Goal: Communication & Community: Answer question/provide support

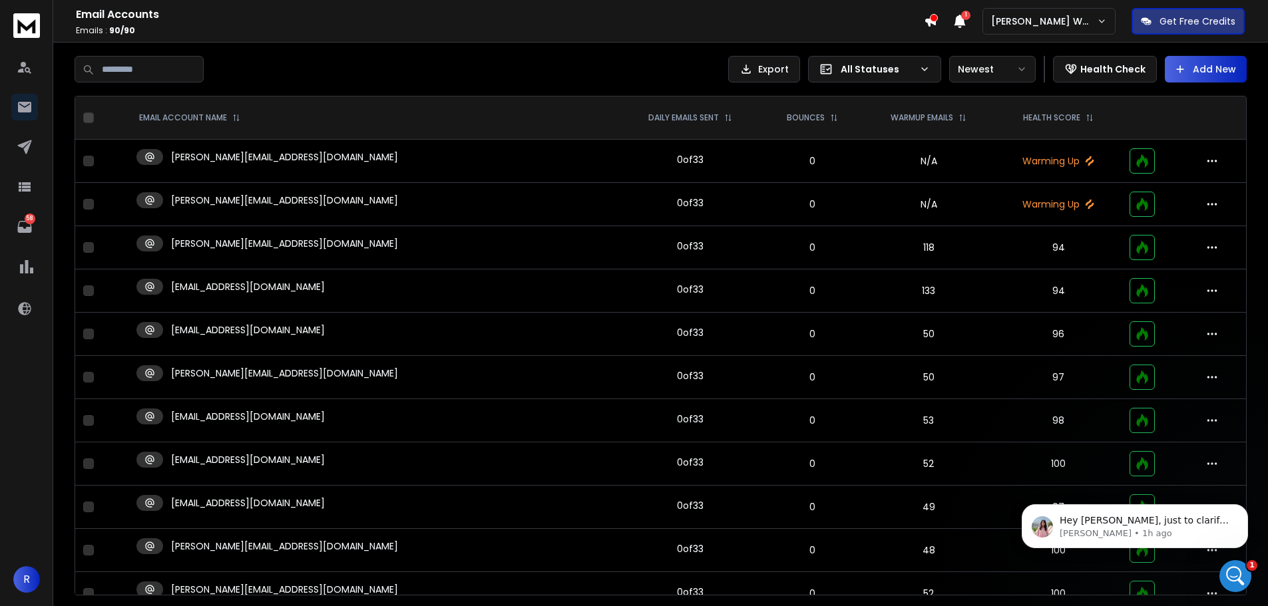
click at [1238, 578] on icon "Open Intercom Messenger" at bounding box center [1235, 576] width 9 height 11
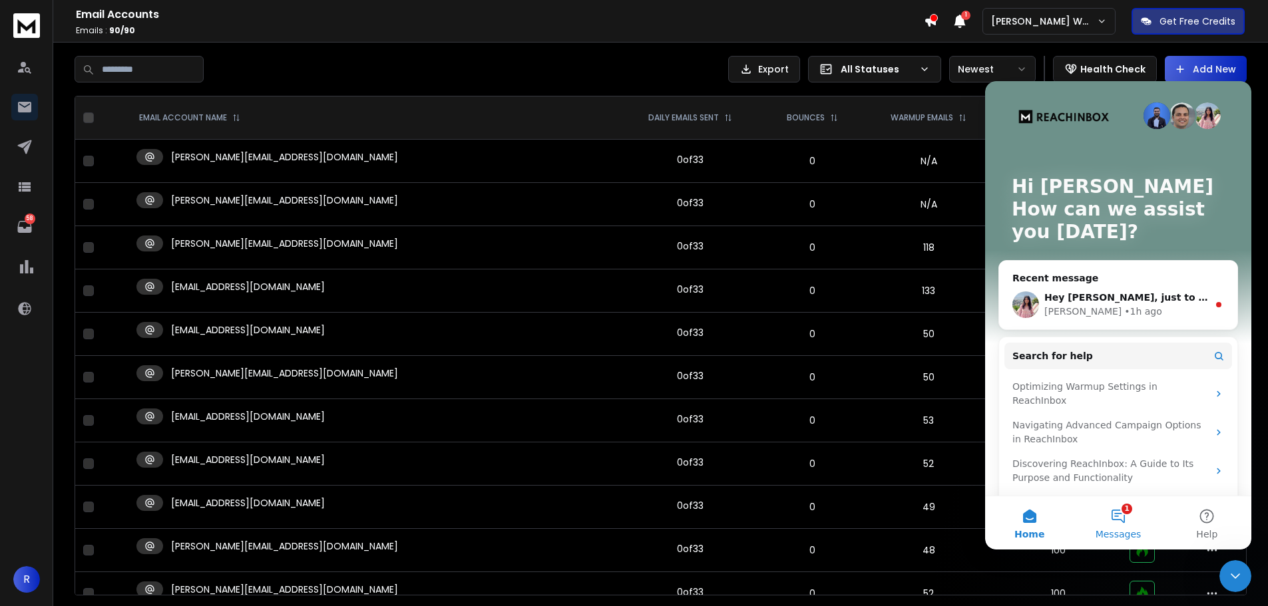
click at [1128, 519] on button "1 Messages" at bounding box center [1118, 523] width 89 height 53
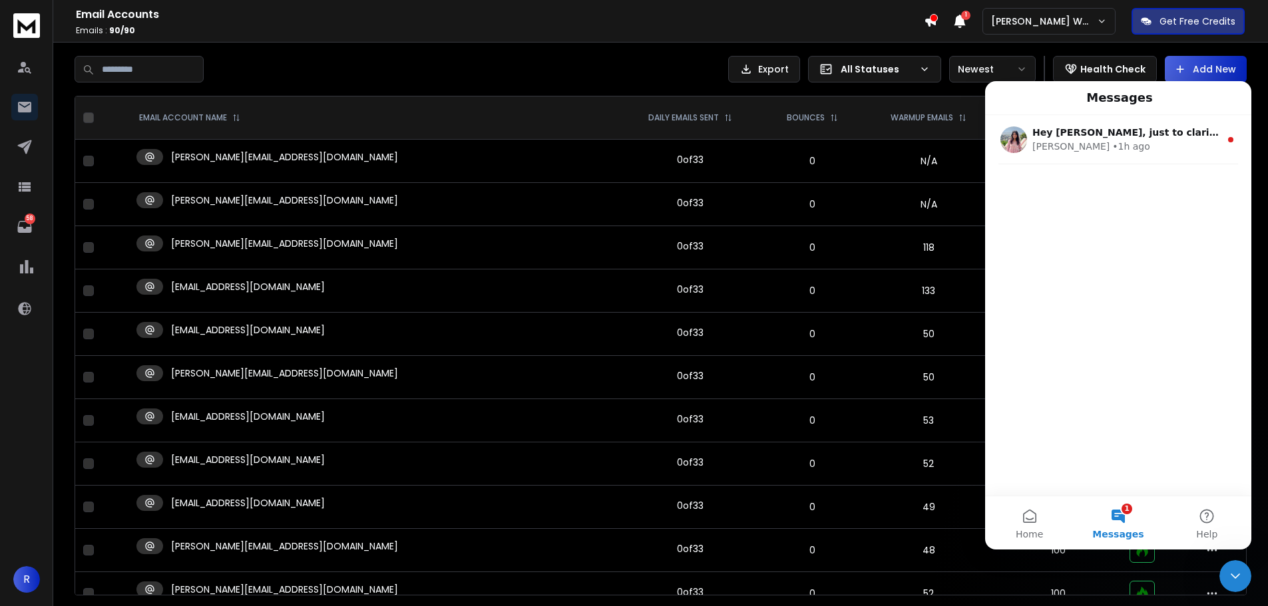
click at [1120, 516] on button "1 Messages" at bounding box center [1118, 523] width 89 height 53
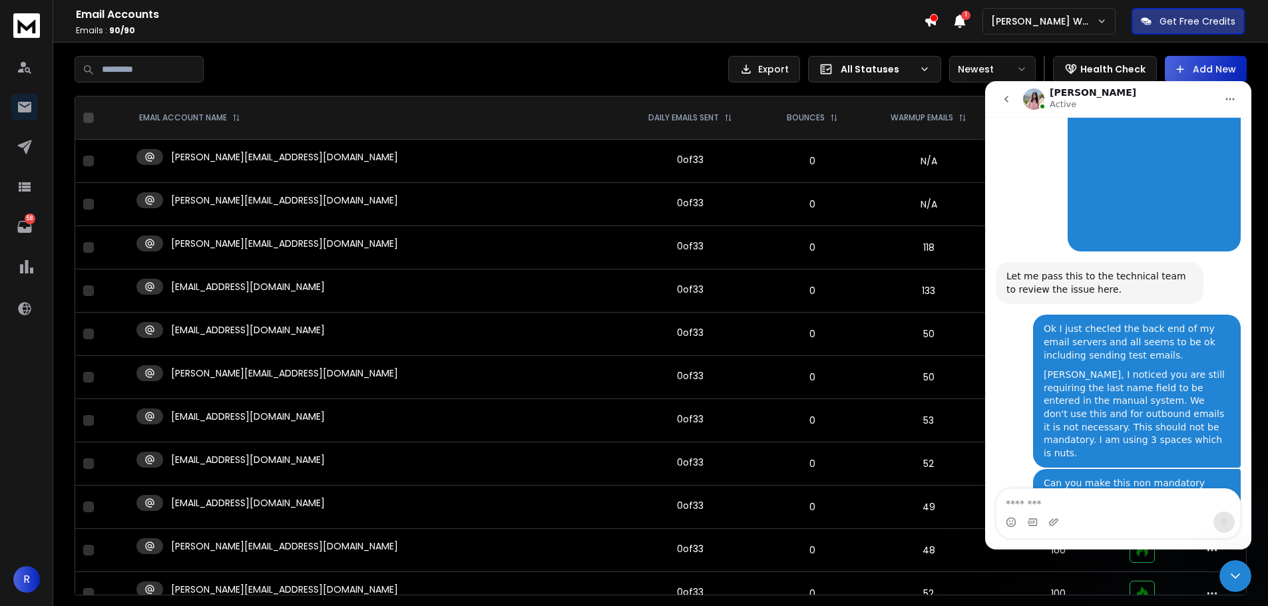
scroll to position [5195, 0]
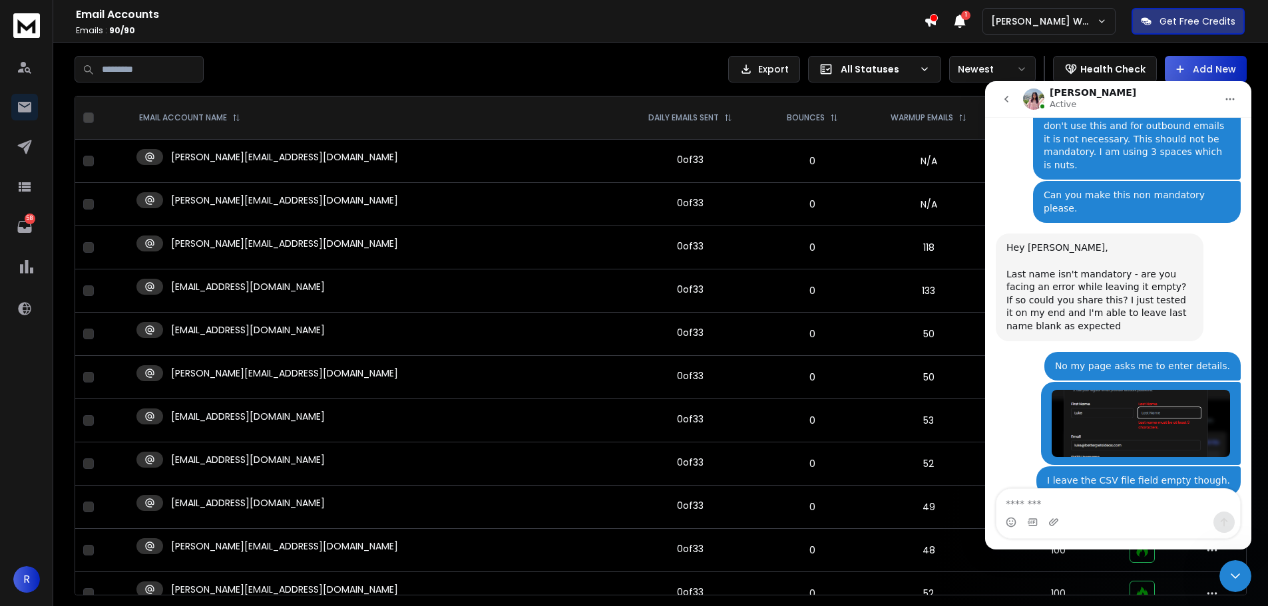
click at [1073, 507] on textarea "Message…" at bounding box center [1119, 500] width 244 height 23
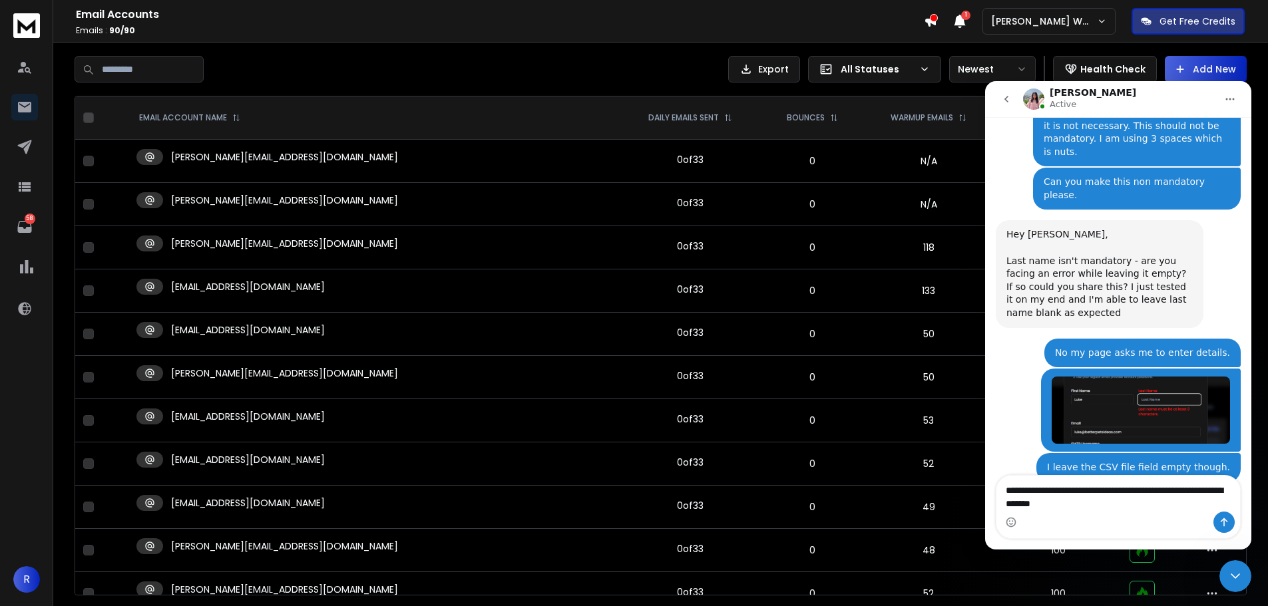
type textarea "**********"
click at [1223, 520] on icon "Send a message…" at bounding box center [1224, 523] width 7 height 9
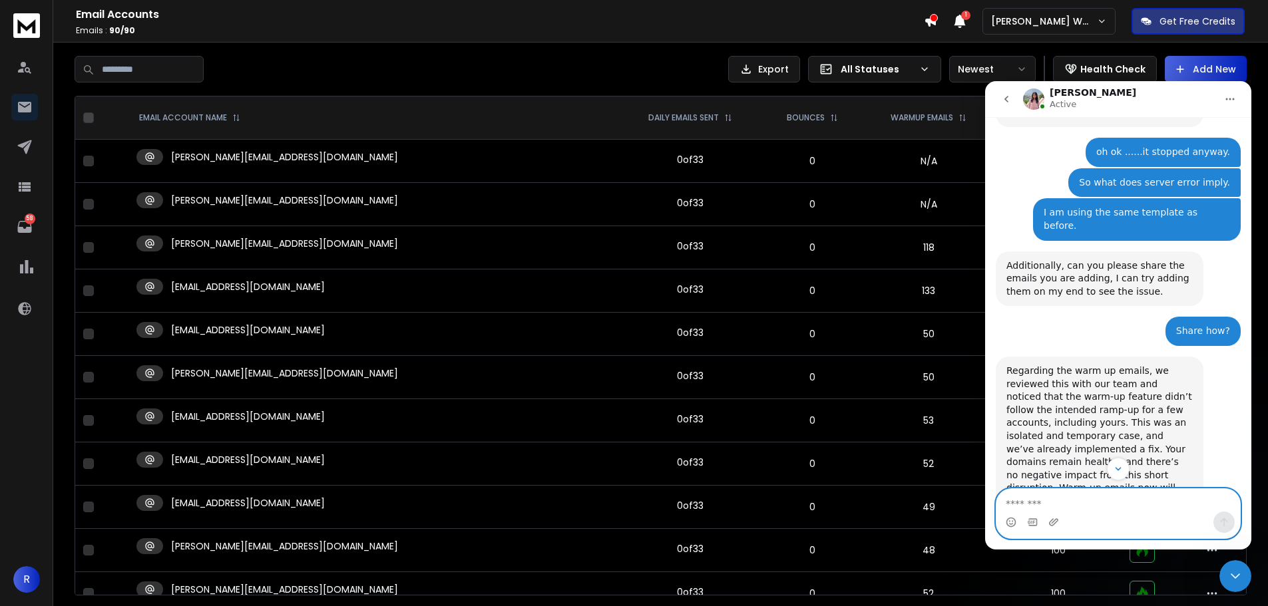
scroll to position [3553, 0]
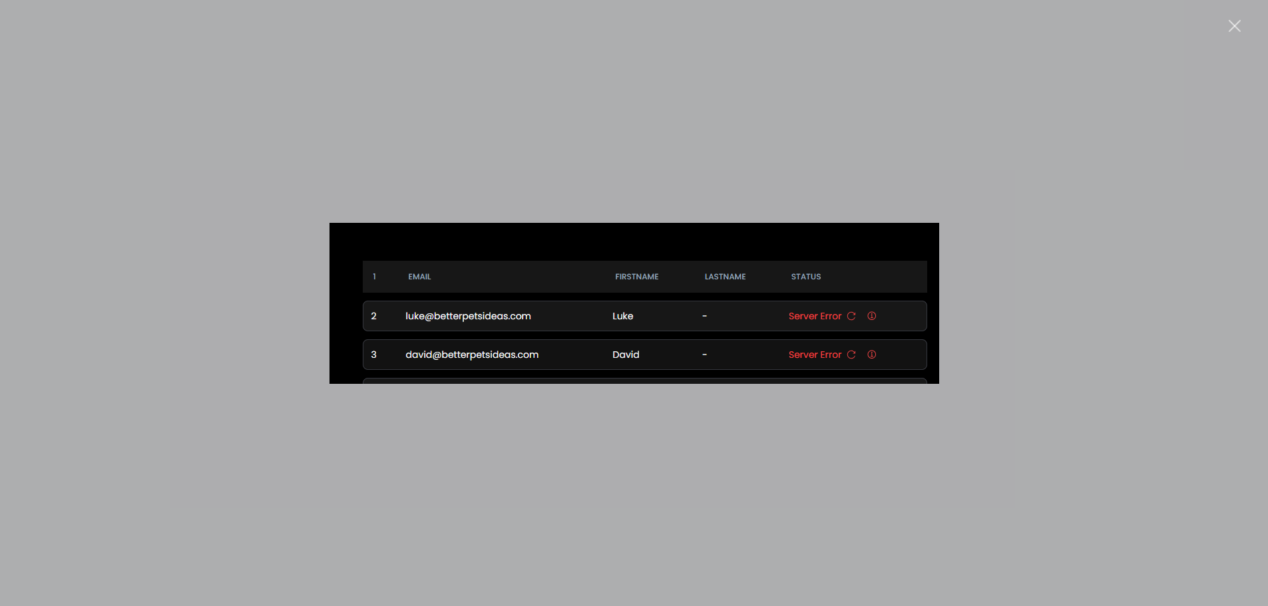
scroll to position [3, 0]
click at [1012, 253] on div "Intercom messenger" at bounding box center [634, 303] width 1268 height 606
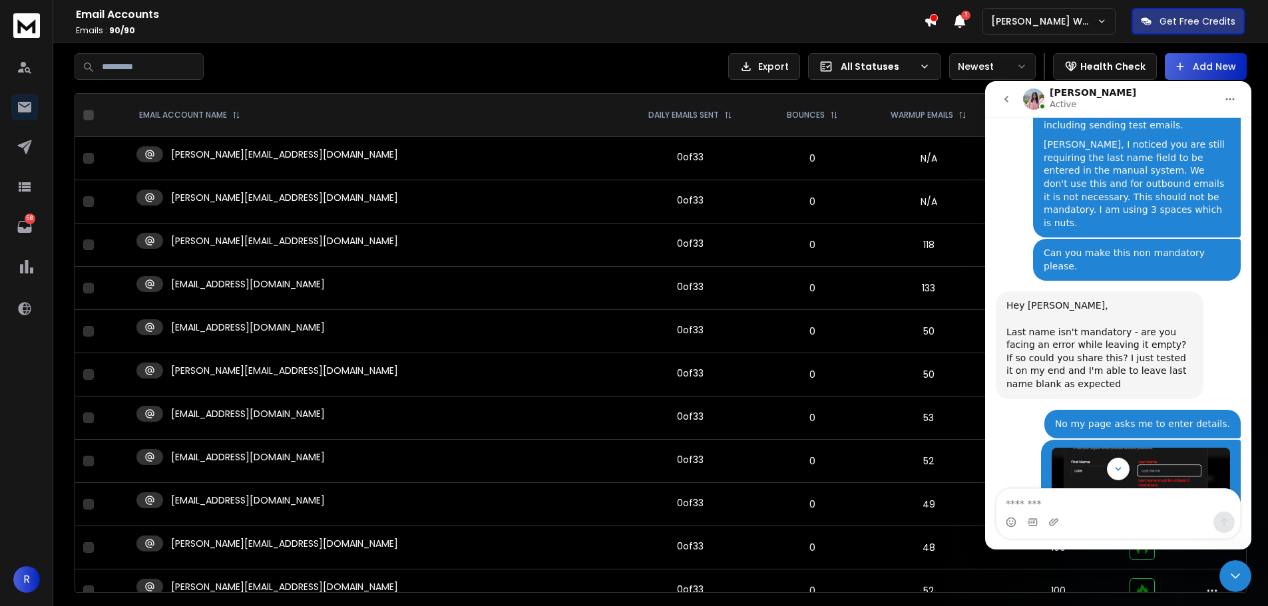
scroll to position [5217, 0]
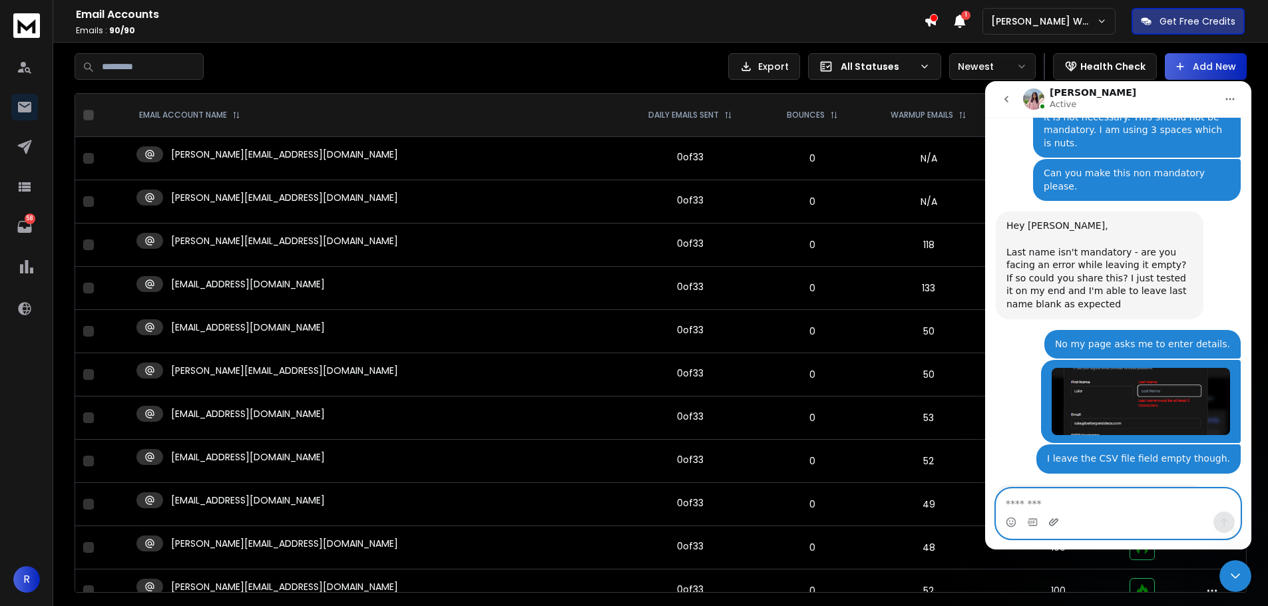
click at [1055, 522] on icon "Upload attachment" at bounding box center [1054, 522] width 11 height 11
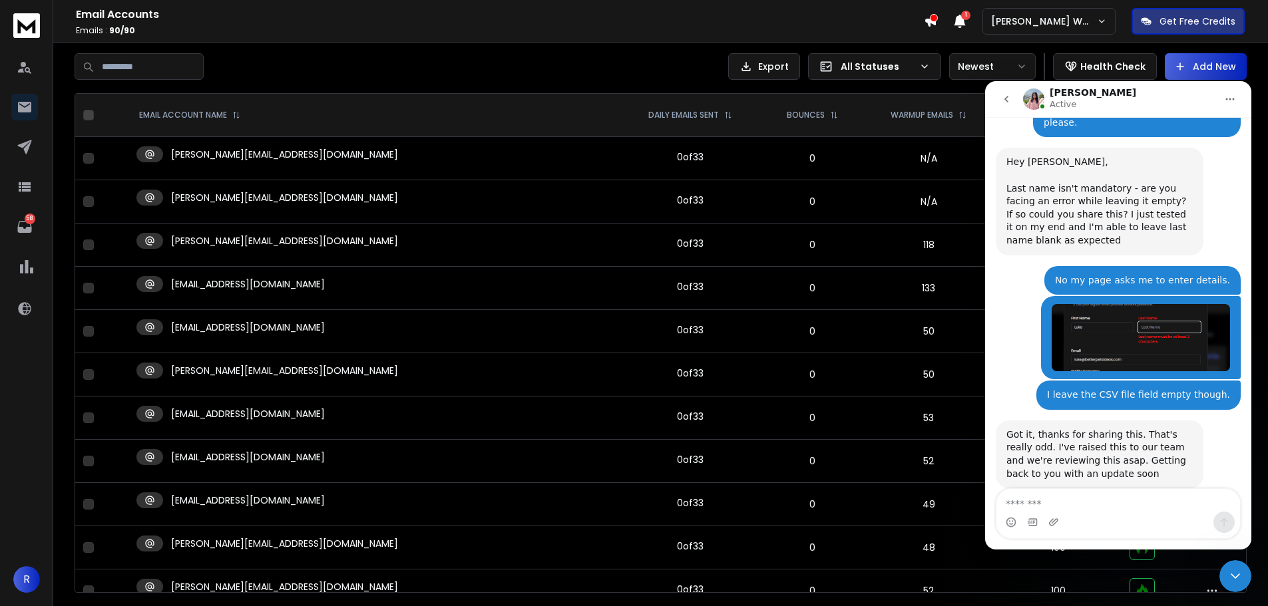
click at [1238, 573] on icon "Close Intercom Messenger" at bounding box center [1236, 577] width 16 height 16
